Goal: Task Accomplishment & Management: Use online tool/utility

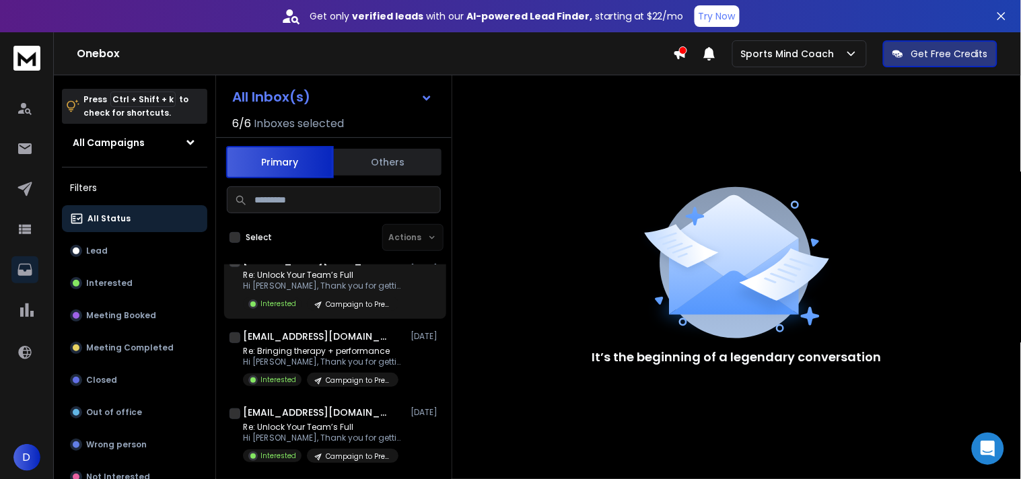
scroll to position [98, 0]
click at [310, 285] on p "Hi [PERSON_NAME], Thank you for getting" at bounding box center [324, 285] width 162 height 11
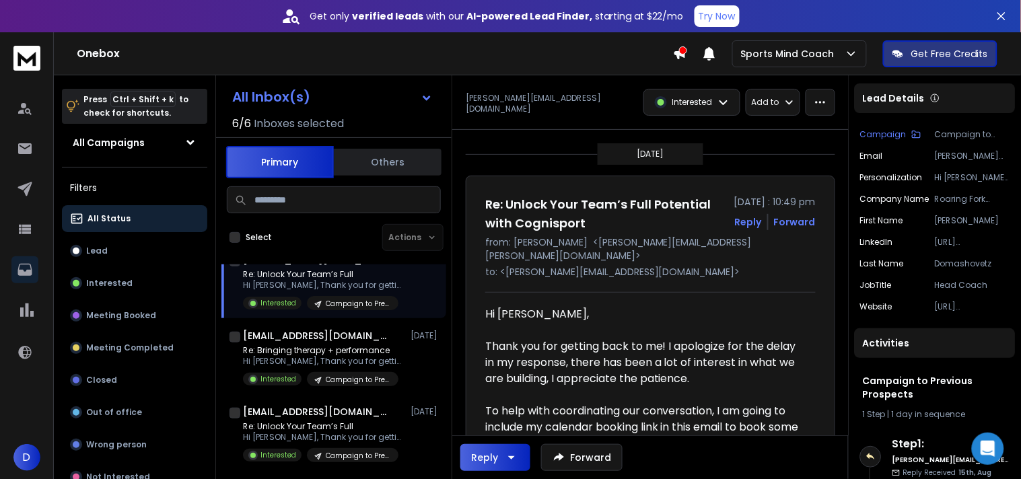
scroll to position [5, 0]
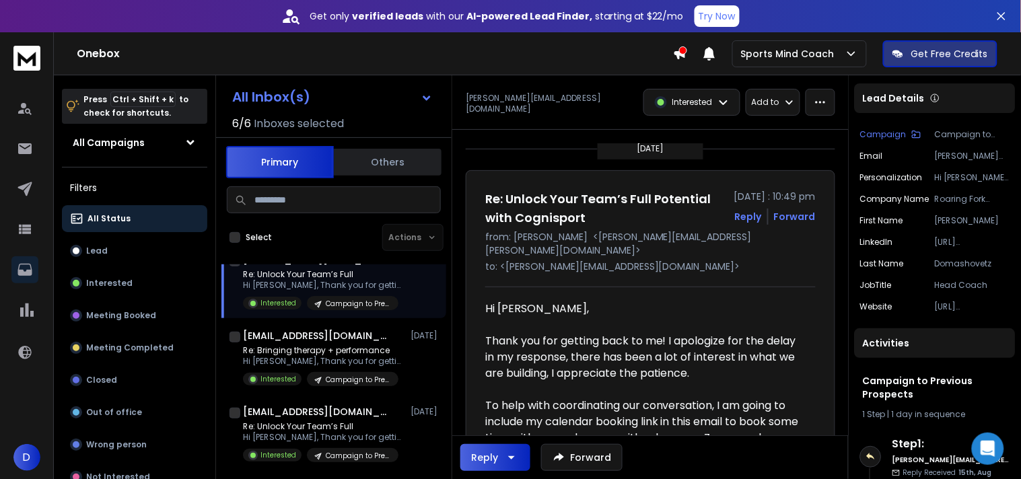
click at [556, 202] on h1 "Re: Unlock Your Team’s Full Potential with Cognisport" at bounding box center [605, 209] width 241 height 38
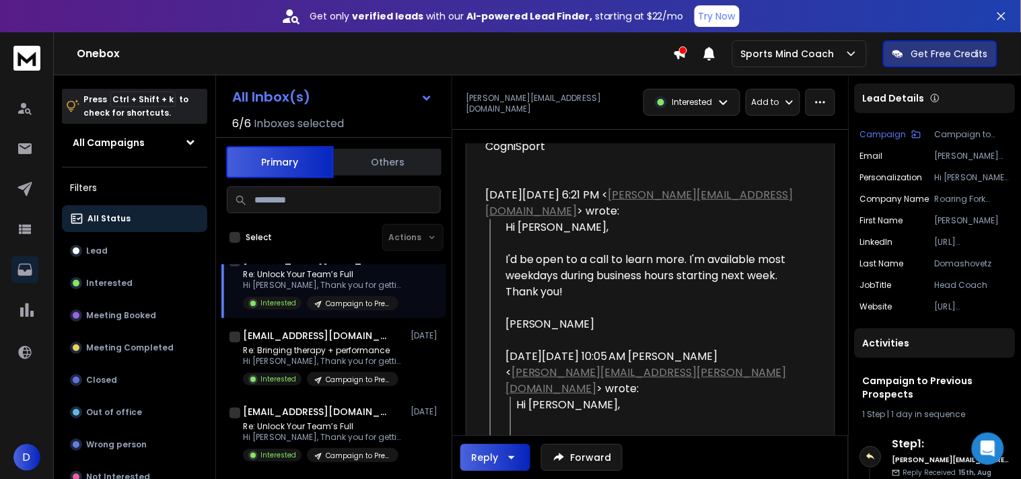
scroll to position [461, 0]
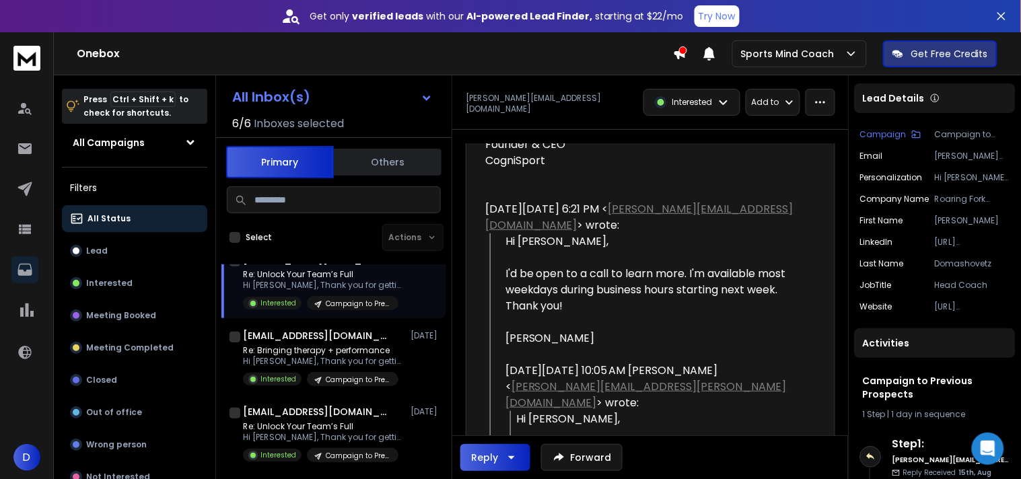
click at [546, 266] on div "I'd be open to a call to learn more. I'm available most weekdays during busines…" at bounding box center [656, 290] width 300 height 48
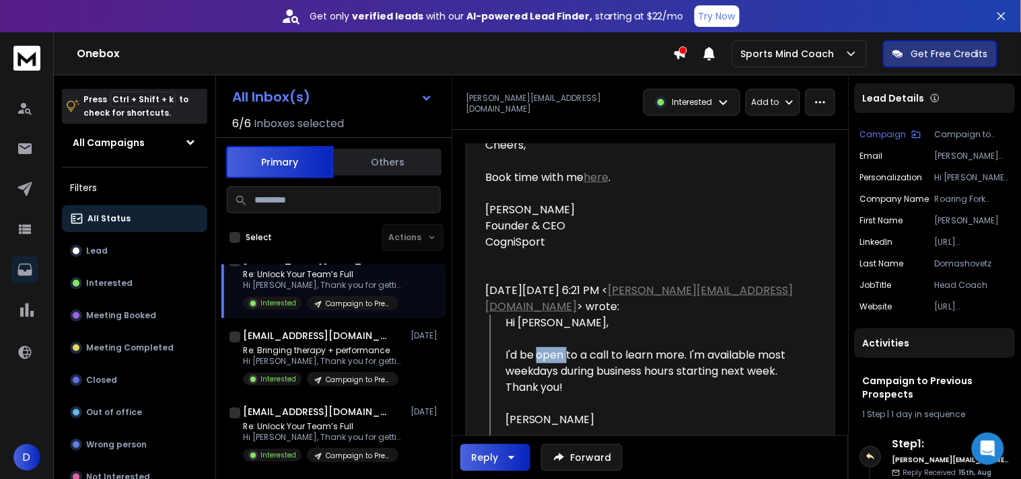
scroll to position [333, 0]
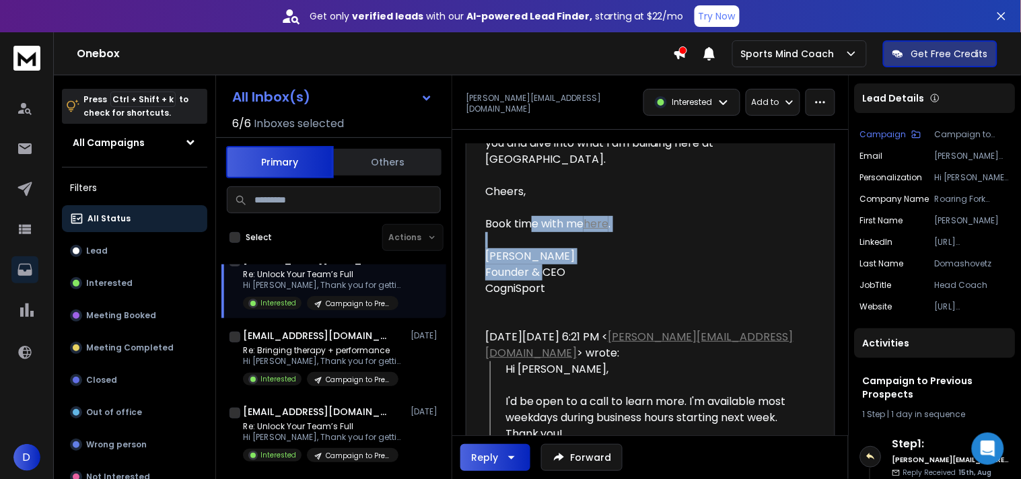
drag, startPoint x: 546, startPoint y: 265, endPoint x: 530, endPoint y: 202, distance: 64.7
click at [530, 216] on div "Book time with me here ." at bounding box center [645, 224] width 320 height 16
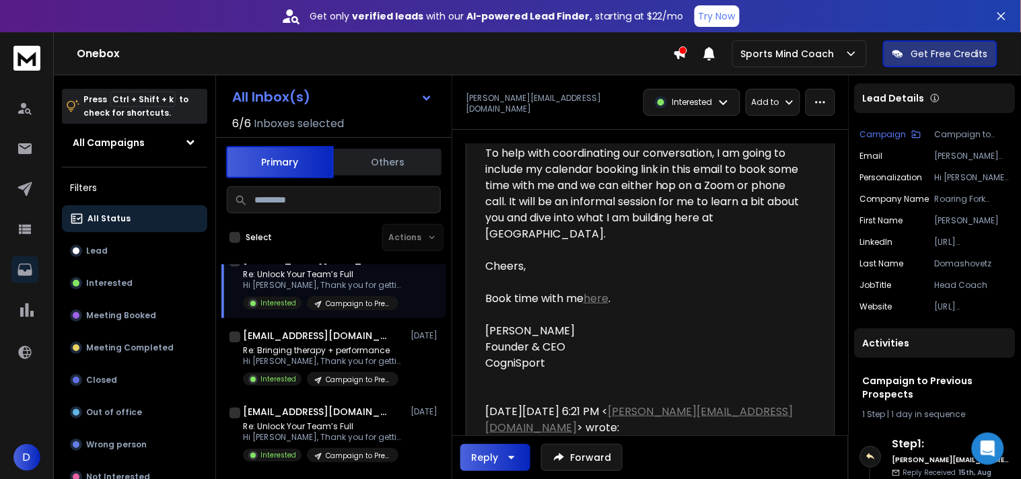
scroll to position [257, 0]
click at [598, 292] on link "here" at bounding box center [596, 299] width 25 height 15
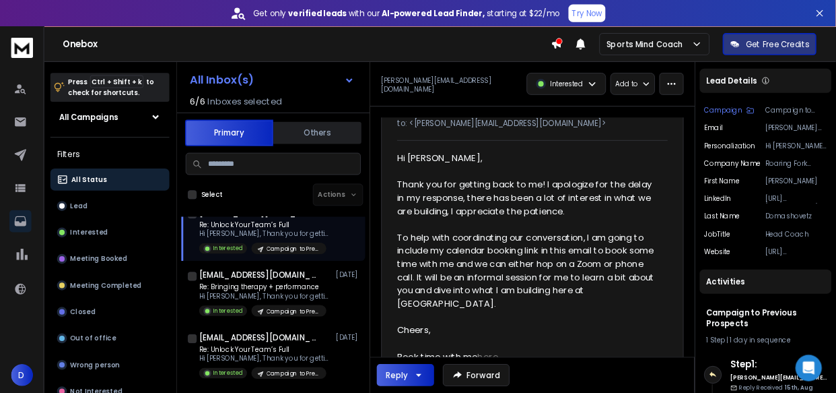
scroll to position [118, 0]
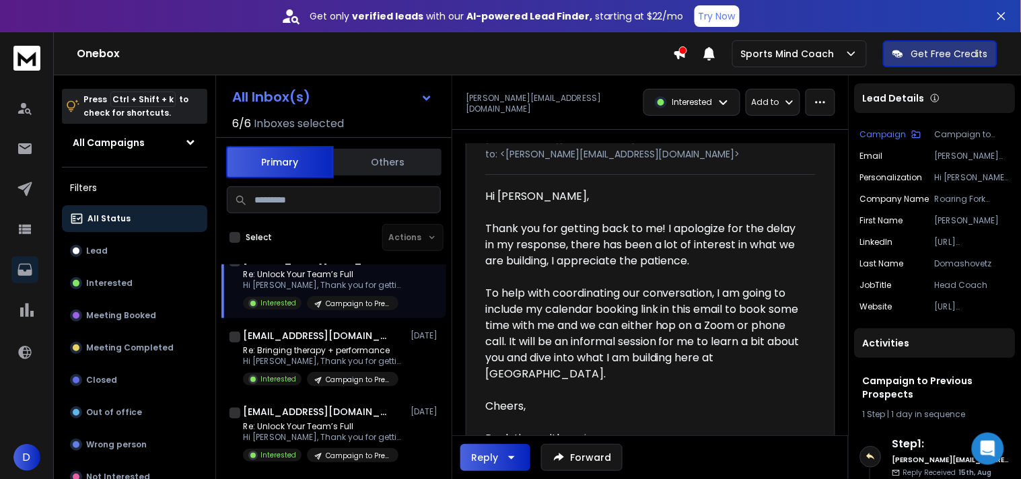
click at [547, 285] on div "To help with coordinating our conversation, I am going to include my calendar b…" at bounding box center [645, 333] width 320 height 97
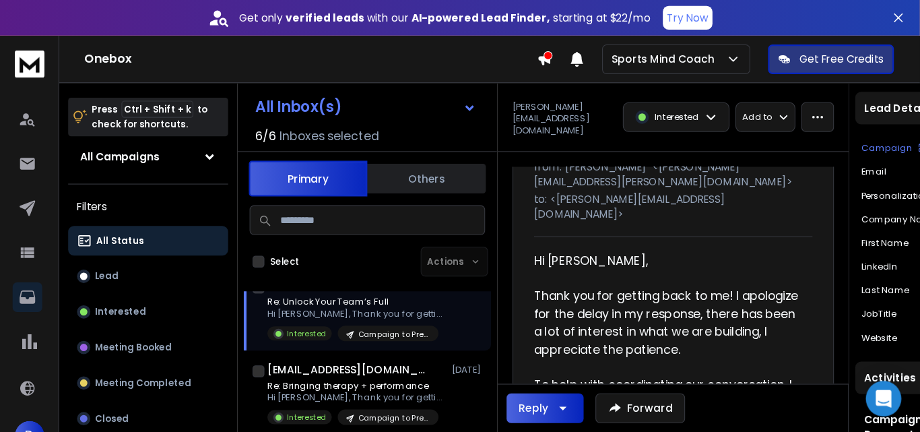
scroll to position [119, 0]
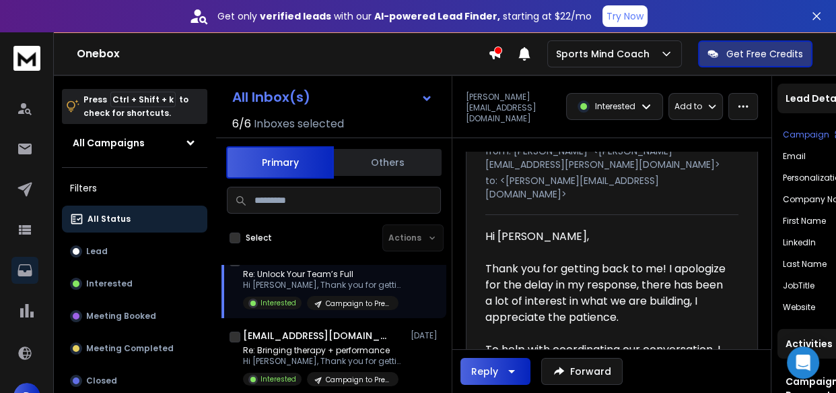
drag, startPoint x: 547, startPoint y: 280, endPoint x: 447, endPoint y: 229, distance: 112.0
click at [447, 229] on div "Select Actions" at bounding box center [334, 235] width 236 height 32
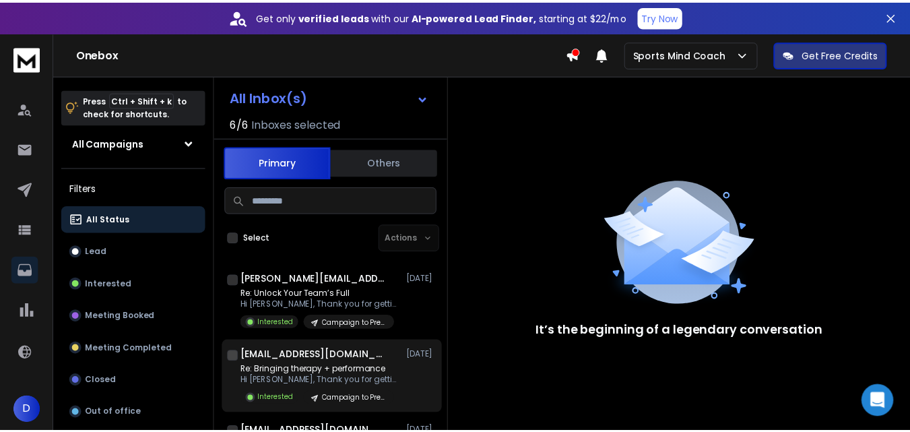
scroll to position [0, 0]
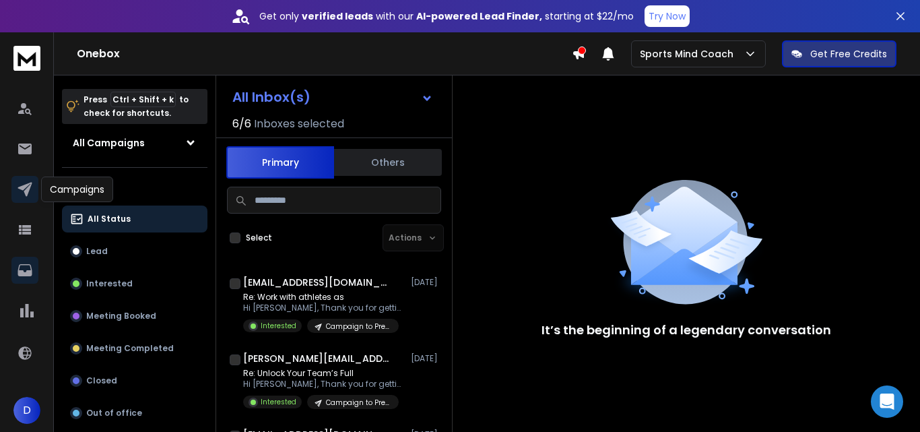
click at [20, 195] on icon at bounding box center [25, 189] width 16 height 16
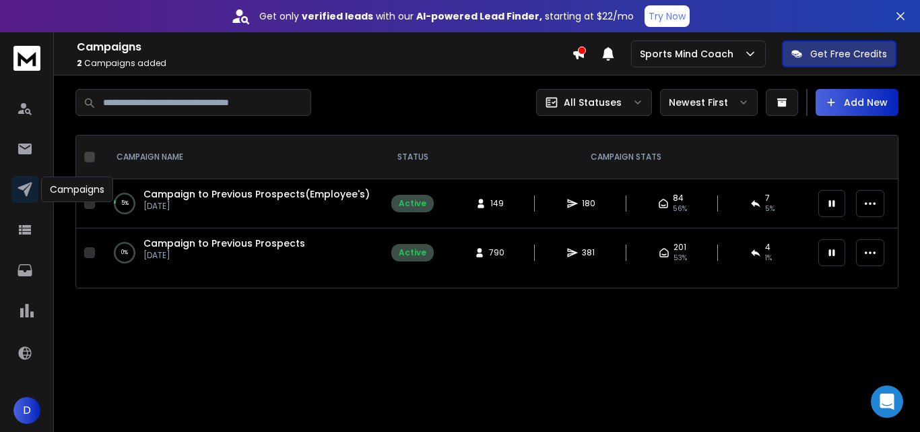
click at [293, 189] on span "Campaign to Previous Prospects(Employee's)" at bounding box center [256, 193] width 226 height 13
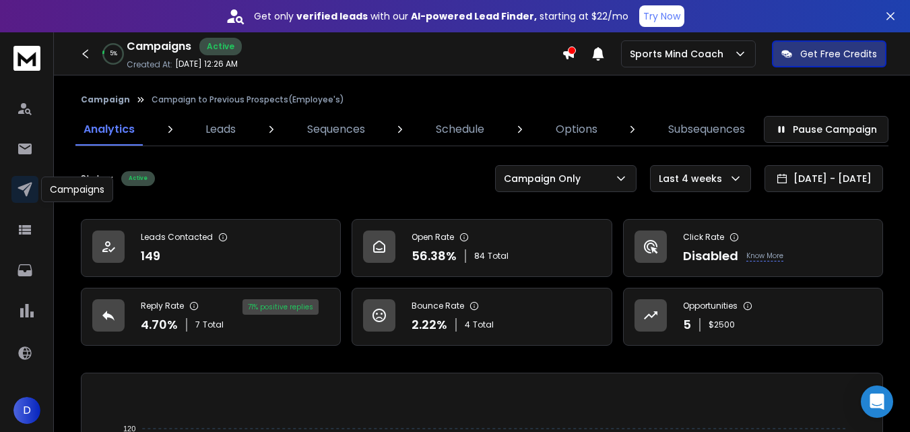
click at [19, 190] on icon at bounding box center [25, 189] width 16 height 16
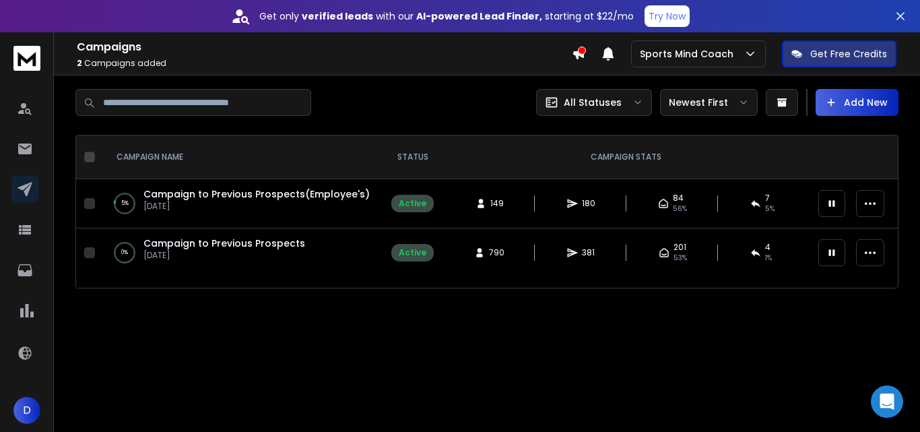
click at [159, 239] on span "Campaign to Previous Prospects" at bounding box center [224, 242] width 162 height 13
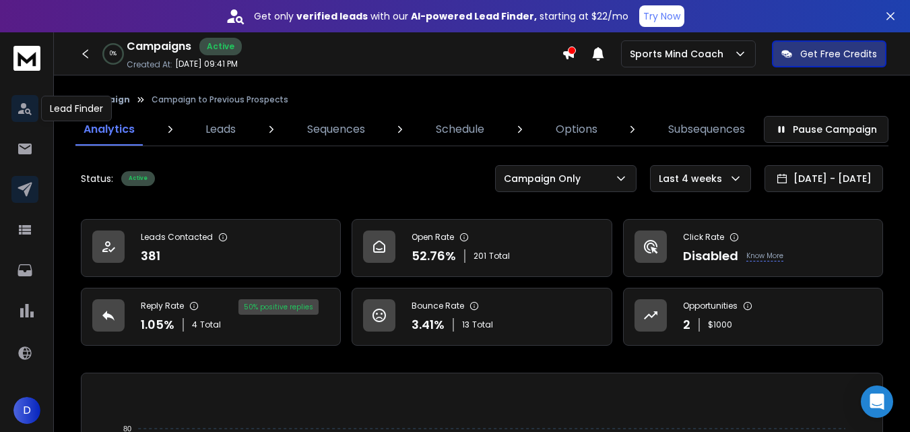
click at [13, 99] on link at bounding box center [24, 108] width 27 height 27
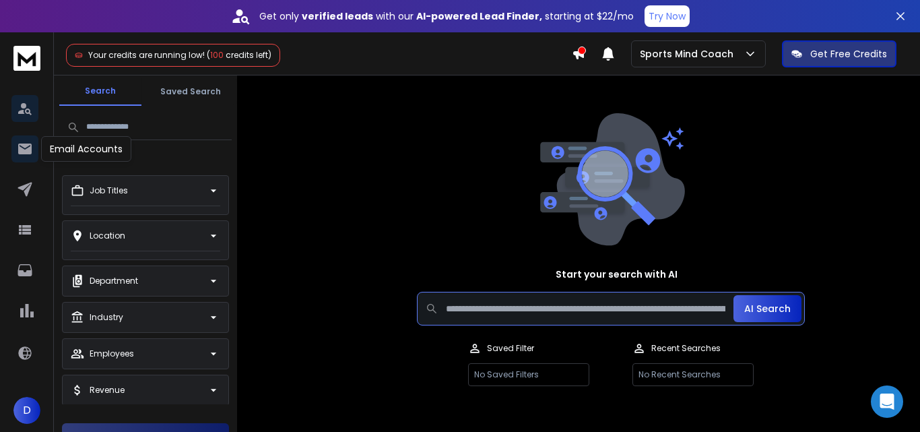
click at [36, 152] on link at bounding box center [24, 148] width 27 height 27
